Goal: Communication & Community: Answer question/provide support

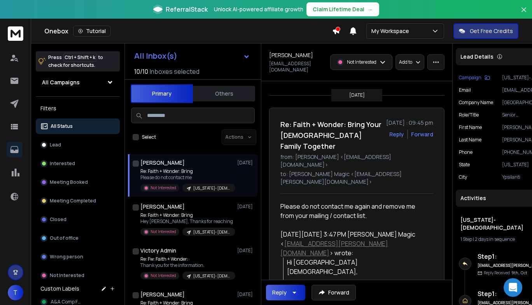
scroll to position [176, 0]
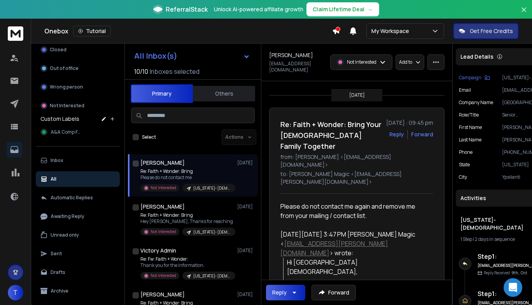
click at [96, 171] on button "All" at bounding box center [78, 179] width 84 height 16
click at [227, 94] on button "Others" at bounding box center [224, 93] width 62 height 17
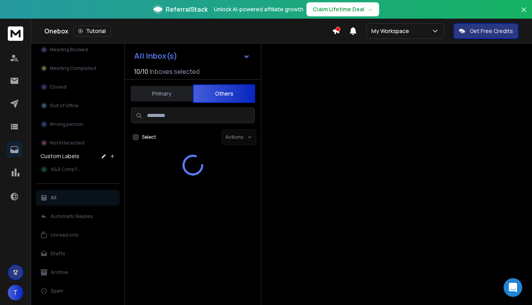
scroll to position [138, 0]
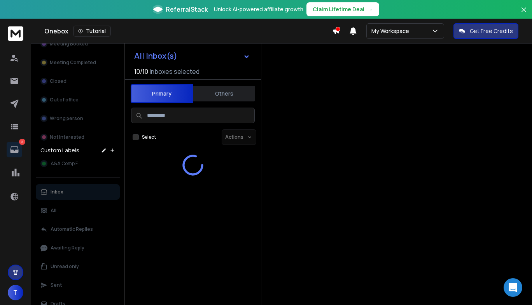
click at [161, 99] on button "Primary" at bounding box center [162, 93] width 62 height 19
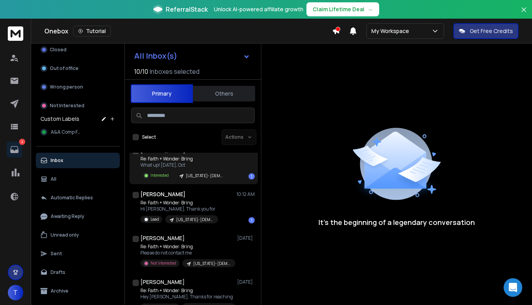
scroll to position [15, 0]
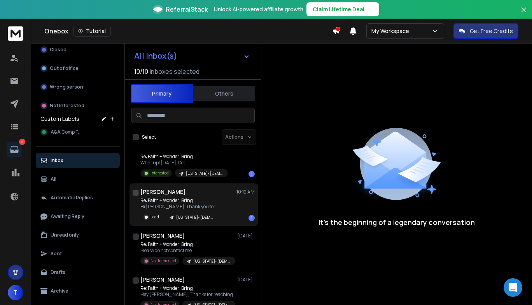
click at [216, 201] on p "Re: Faith + Wonder: Bring" at bounding box center [179, 200] width 78 height 6
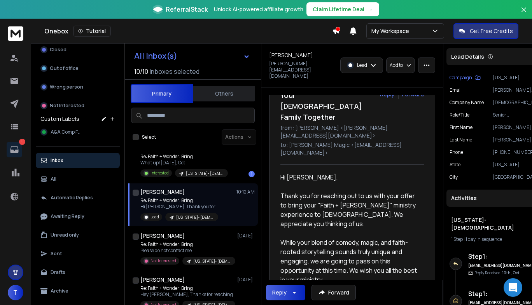
scroll to position [0, 0]
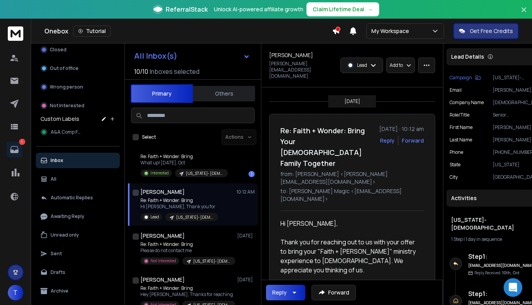
click at [381, 137] on button "Reply" at bounding box center [387, 141] width 15 height 8
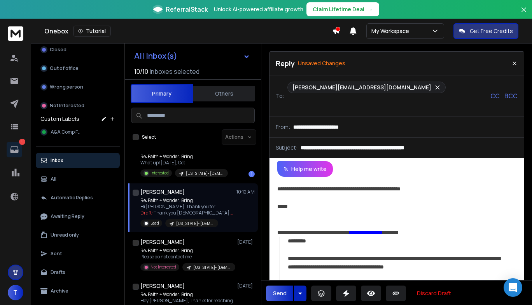
click at [273, 291] on button "Send" at bounding box center [279, 294] width 27 height 16
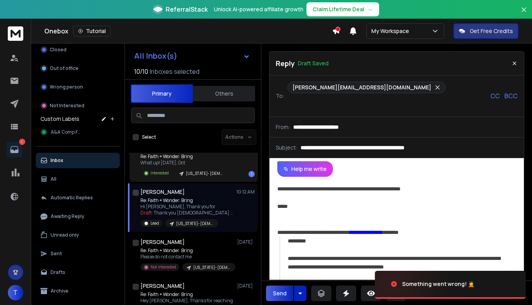
click at [182, 161] on p "What up! [DATE], Oct" at bounding box center [183, 163] width 87 height 6
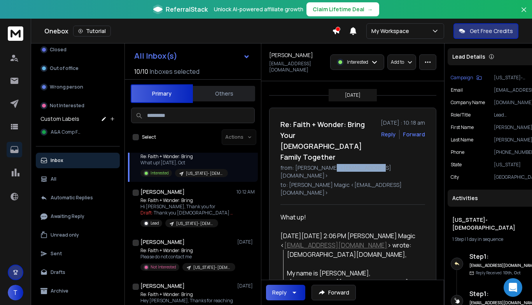
drag, startPoint x: 328, startPoint y: 151, endPoint x: 372, endPoint y: 149, distance: 44.4
click at [372, 164] on p "from: Cody Kuehl <ckuehl@gr.church>" at bounding box center [352, 172] width 145 height 16
copy p "ckuehl@gr.church"
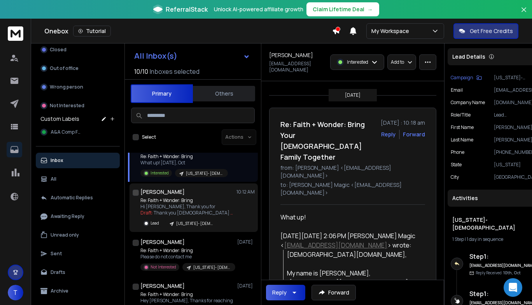
click at [225, 205] on div "Re: Faith + Wonder: Bring Hi Trino, Thank you for Draft: Thank you Pastor Ger .…" at bounding box center [197, 212] width 114 height 30
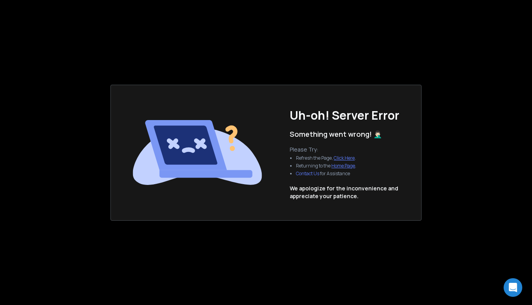
click at [348, 157] on link "Click Here" at bounding box center [344, 158] width 21 height 7
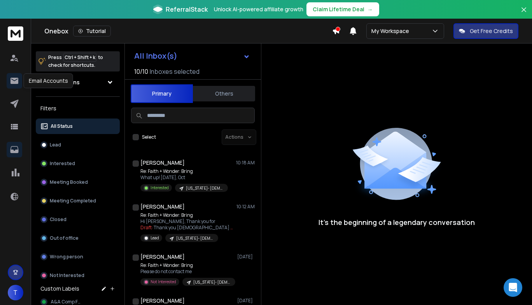
click at [18, 78] on icon at bounding box center [14, 81] width 8 height 6
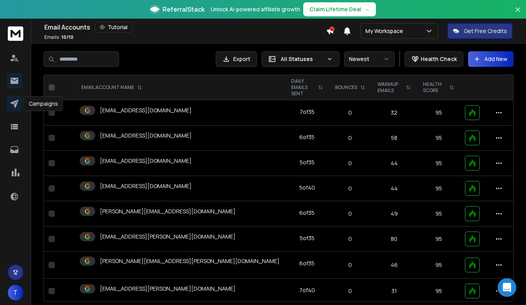
click at [18, 103] on icon at bounding box center [14, 103] width 9 height 9
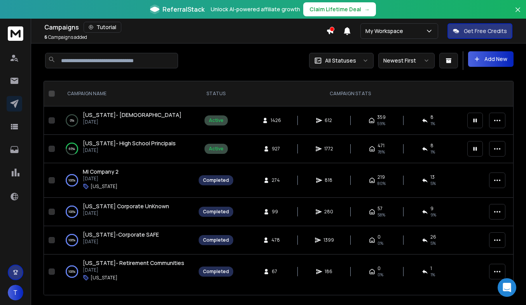
click at [16, 34] on icon at bounding box center [16, 33] width 16 height 14
